Goal: Task Accomplishment & Management: Manage account settings

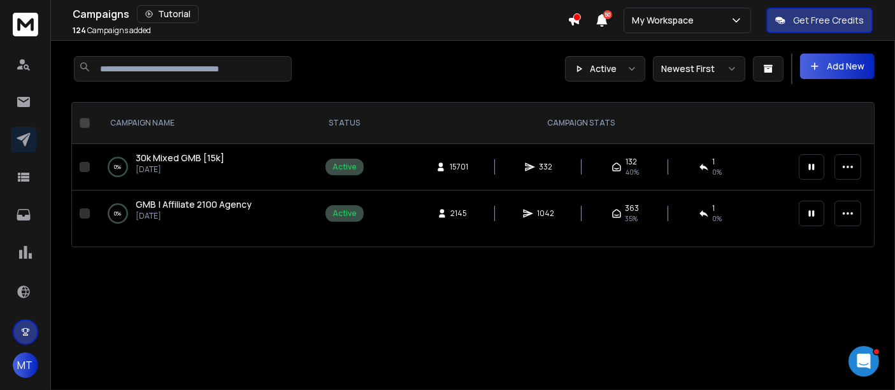
click at [166, 155] on span "30k Mixed GMB [15k]" at bounding box center [180, 158] width 89 height 12
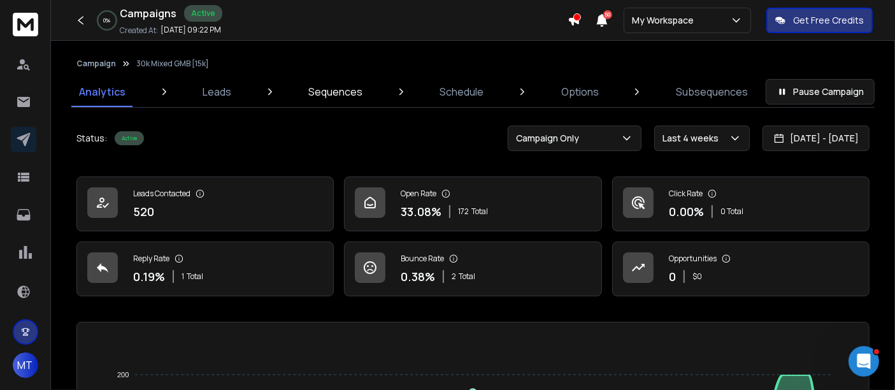
click at [329, 87] on p "Sequences" at bounding box center [335, 91] width 54 height 15
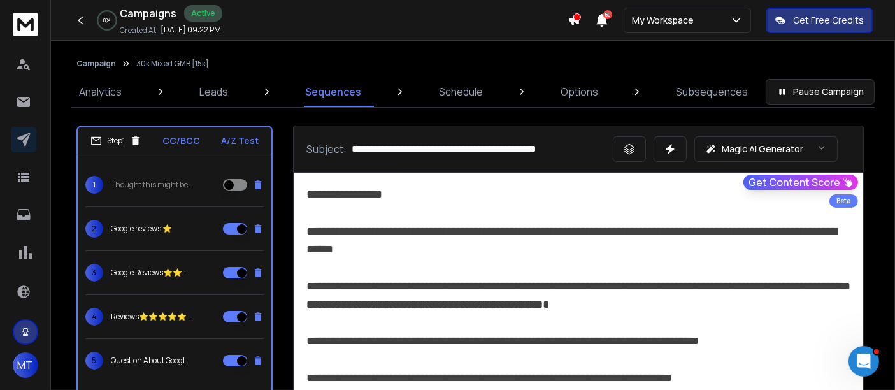
click at [154, 360] on p "Question About Google Review ⭐⭐⭐" at bounding box center [152, 361] width 82 height 10
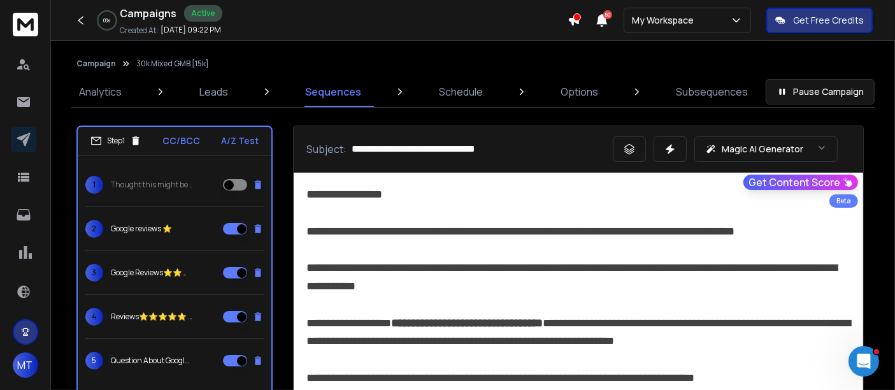
drag, startPoint x: 428, startPoint y: 148, endPoint x: 354, endPoint y: 148, distance: 74.5
click at [354, 148] on input "**********" at bounding box center [476, 148] width 248 height 15
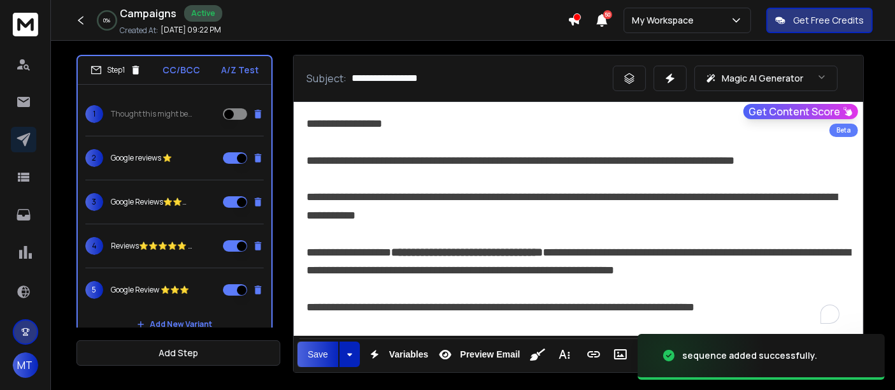
click at [132, 154] on p "Google reviews ⭐" at bounding box center [141, 158] width 61 height 10
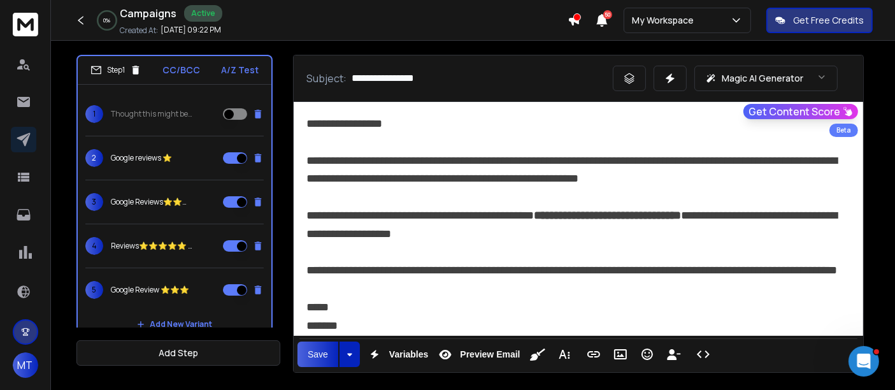
click at [128, 188] on div "3 Google Reviews⭐⭐⭐⭐⭐" at bounding box center [174, 202] width 178 height 44
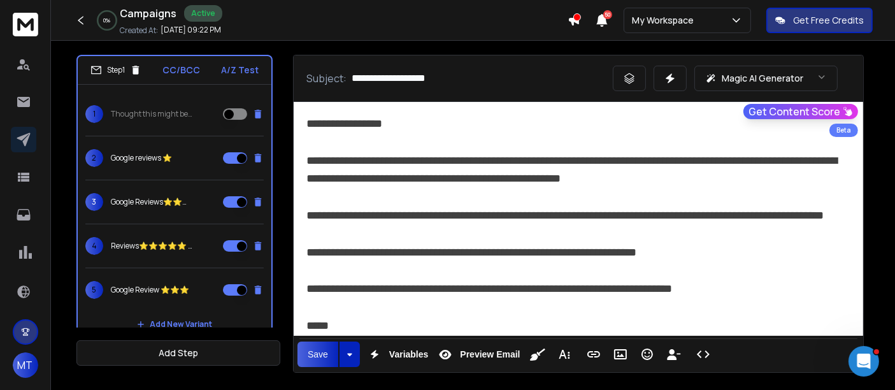
click at [138, 241] on p "Reviews⭐⭐⭐⭐⭐ {{companyName}}" at bounding box center [152, 246] width 82 height 10
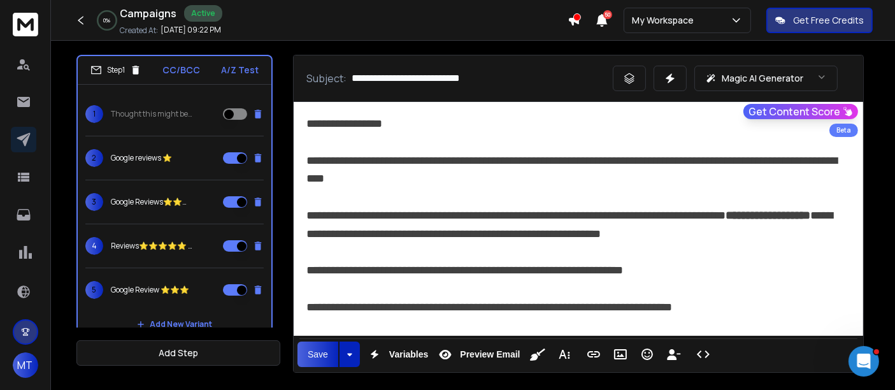
click at [145, 268] on div "5 Google Review ⭐⭐⭐" at bounding box center [174, 289] width 178 height 43
type input "**********"
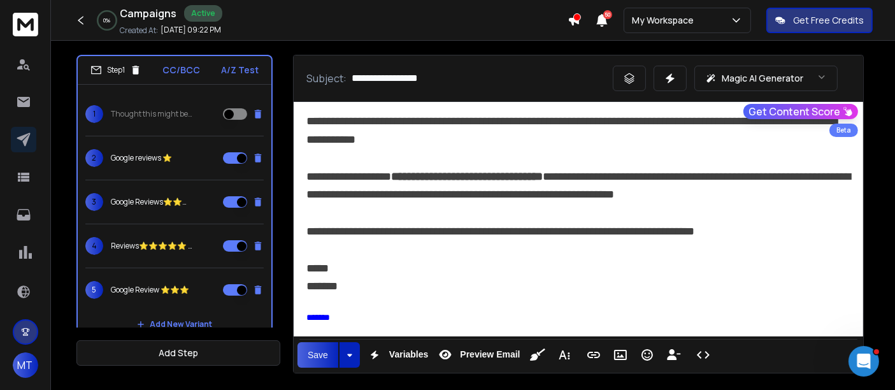
scroll to position [76, 0]
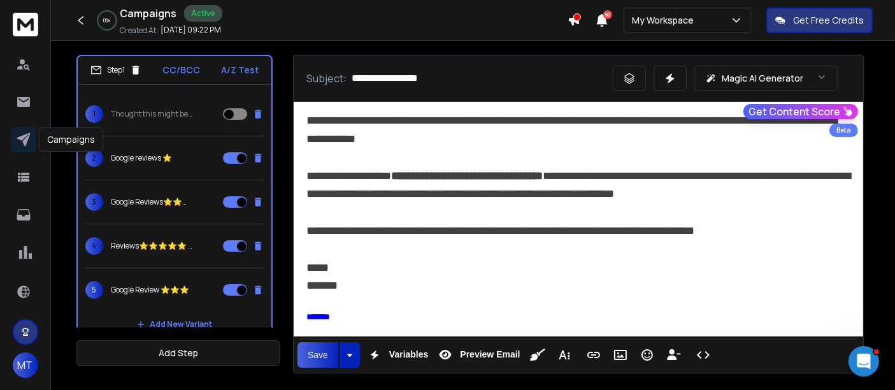
click at [30, 134] on icon at bounding box center [23, 139] width 15 height 15
